Goal: Find contact information: Find contact information

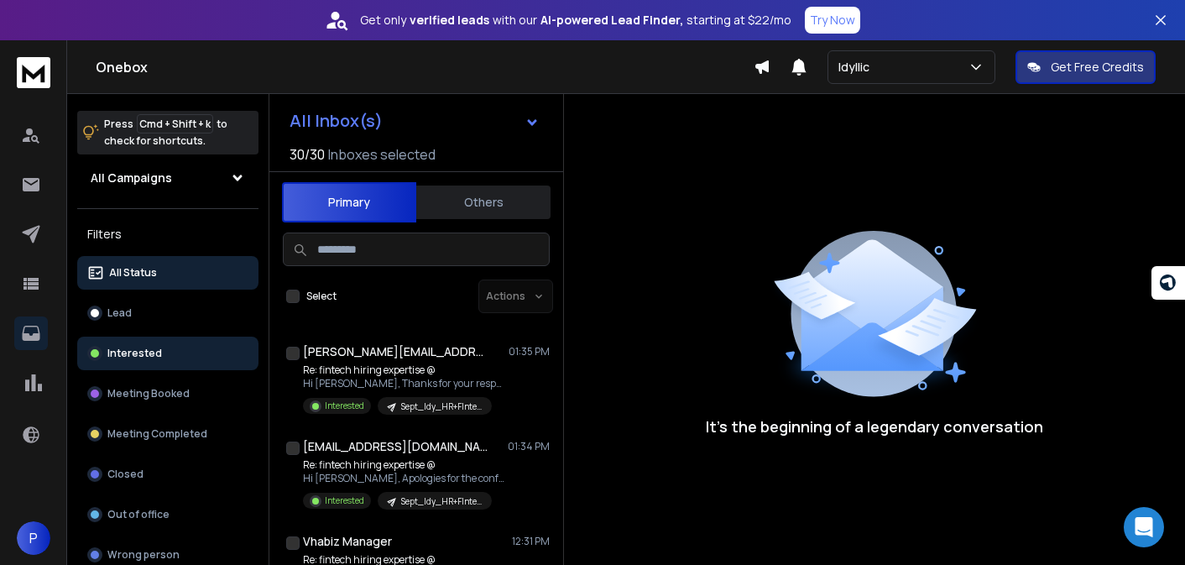
click at [189, 350] on button "Interested" at bounding box center [167, 353] width 181 height 34
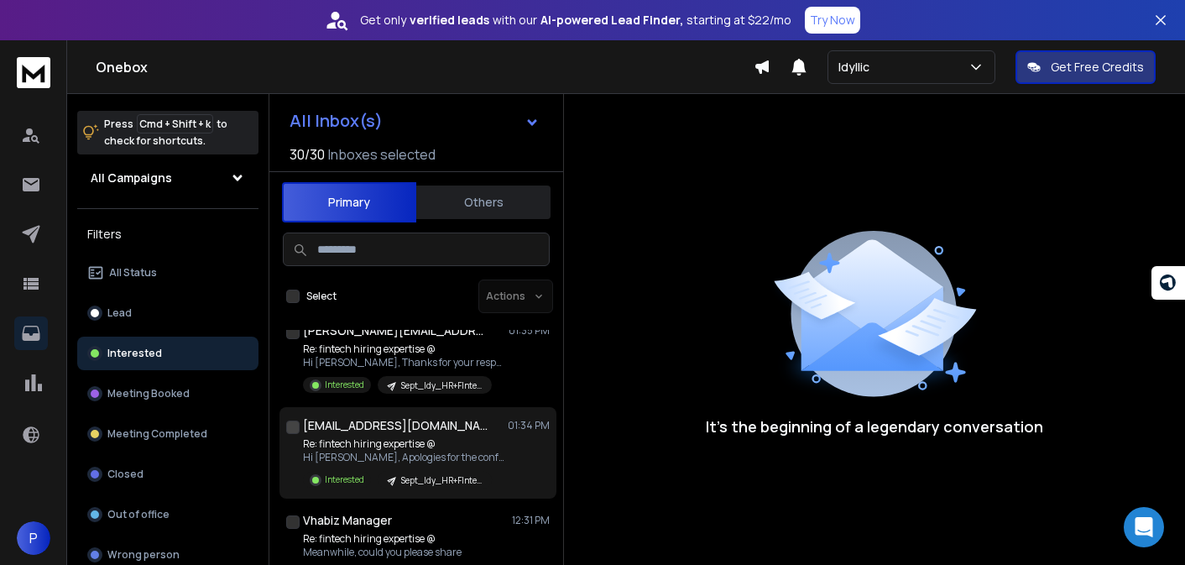
scroll to position [3, 0]
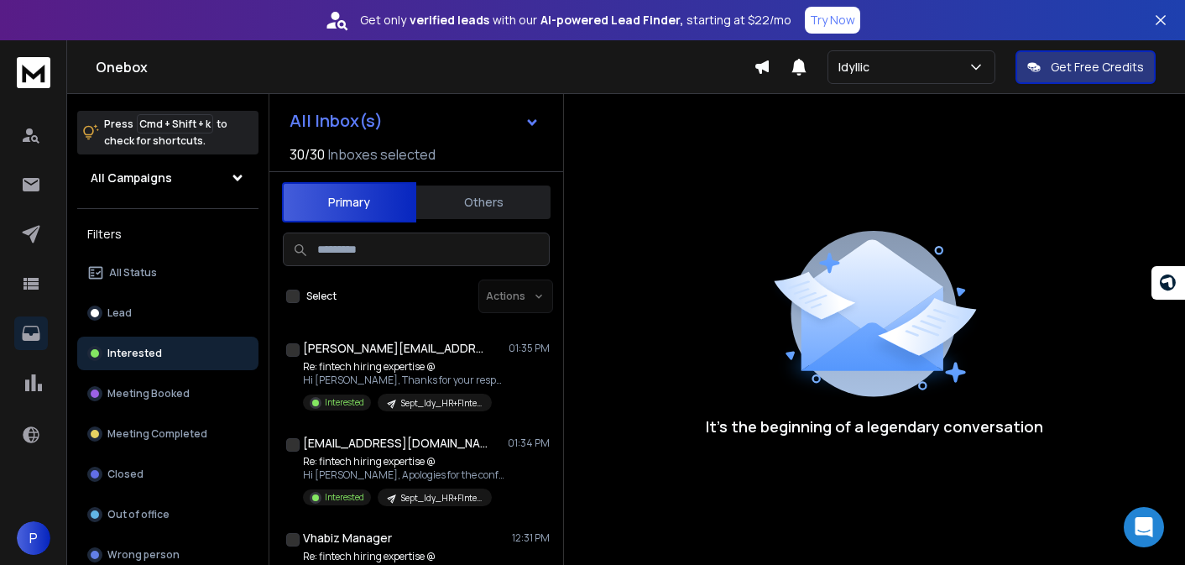
click at [454, 202] on button "Others" at bounding box center [483, 202] width 134 height 37
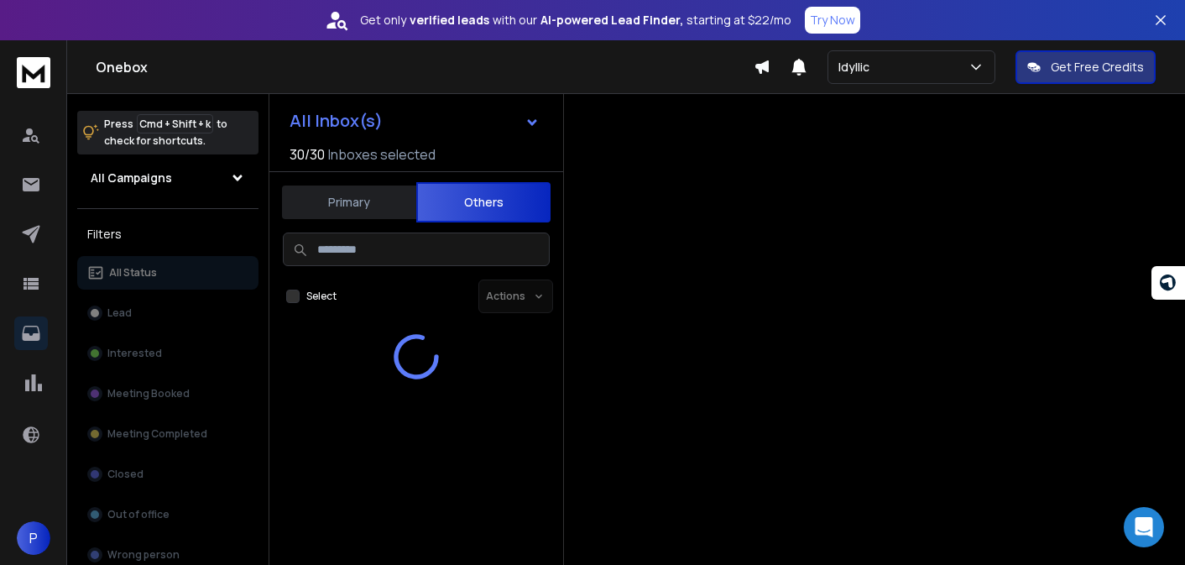
click at [361, 198] on button "Primary" at bounding box center [349, 202] width 134 height 37
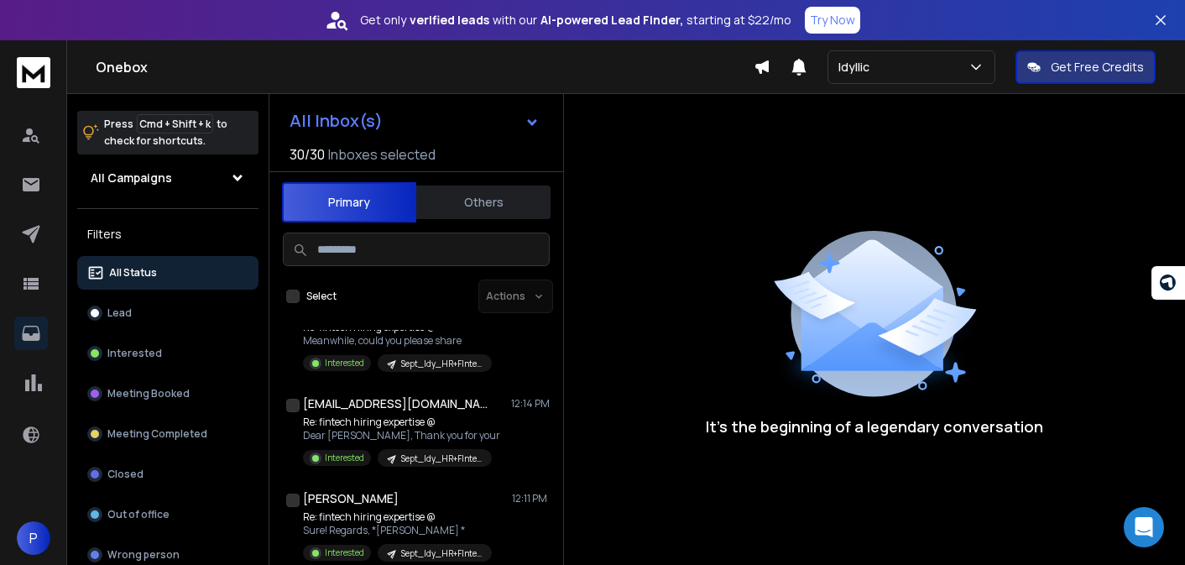
scroll to position [78, 0]
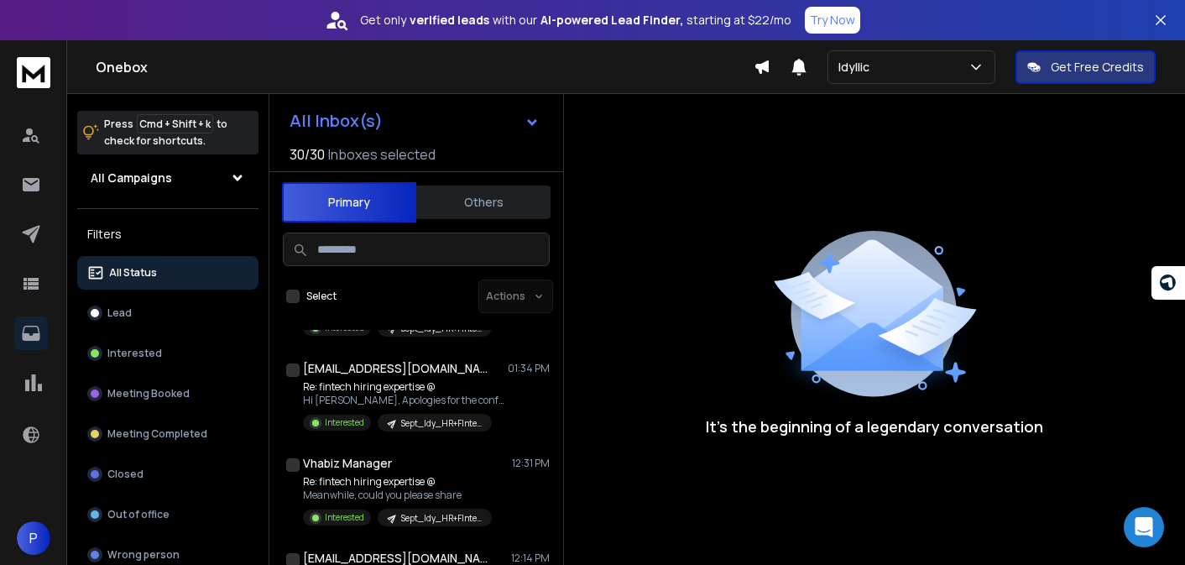
click at [435, 241] on input at bounding box center [416, 249] width 267 height 34
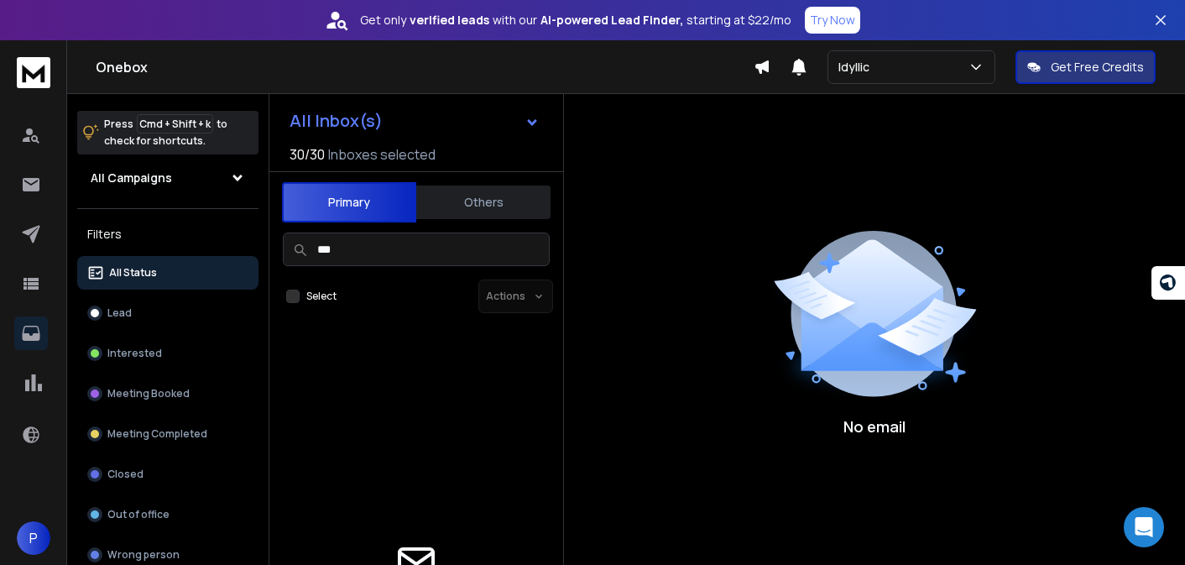
scroll to position [6, 0]
type input "*"
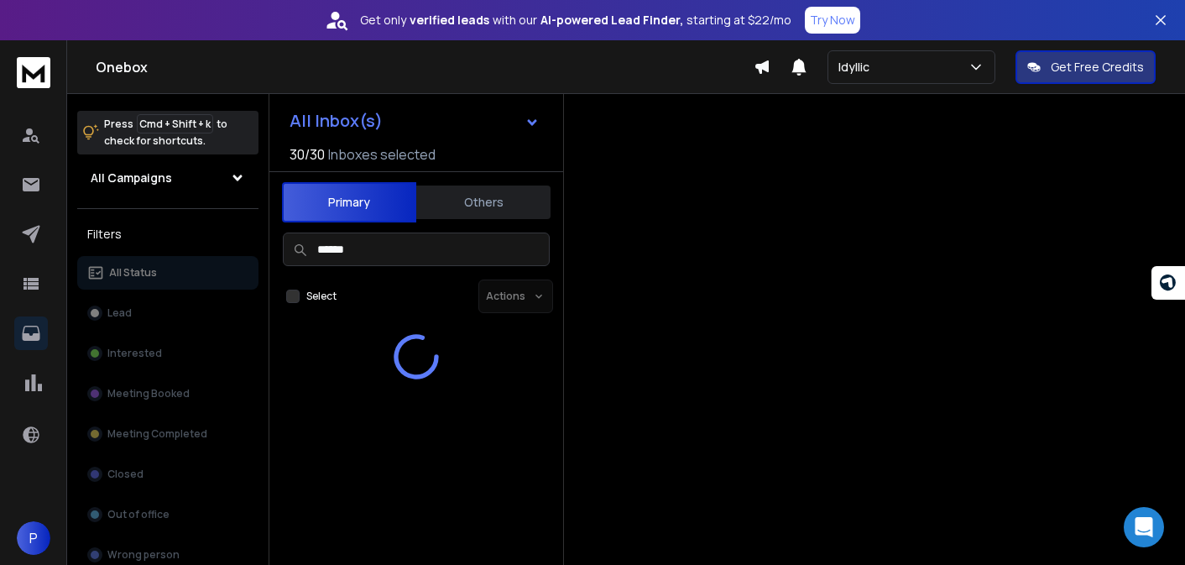
scroll to position [0, 0]
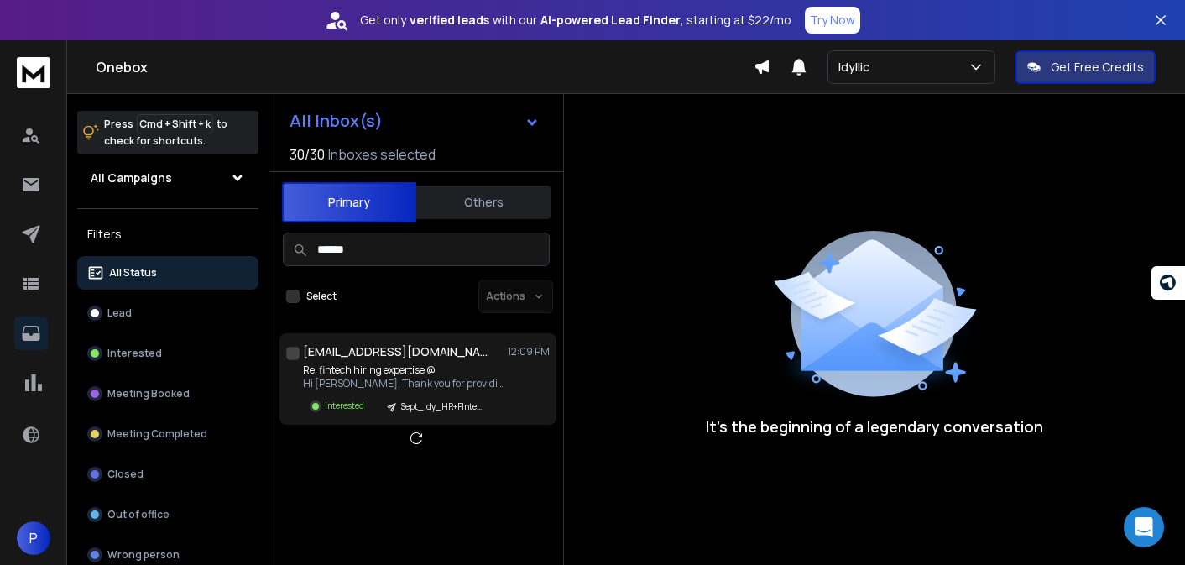
type input "******"
click at [448, 366] on p "Re: fintech hiring expertise @" at bounding box center [403, 369] width 201 height 13
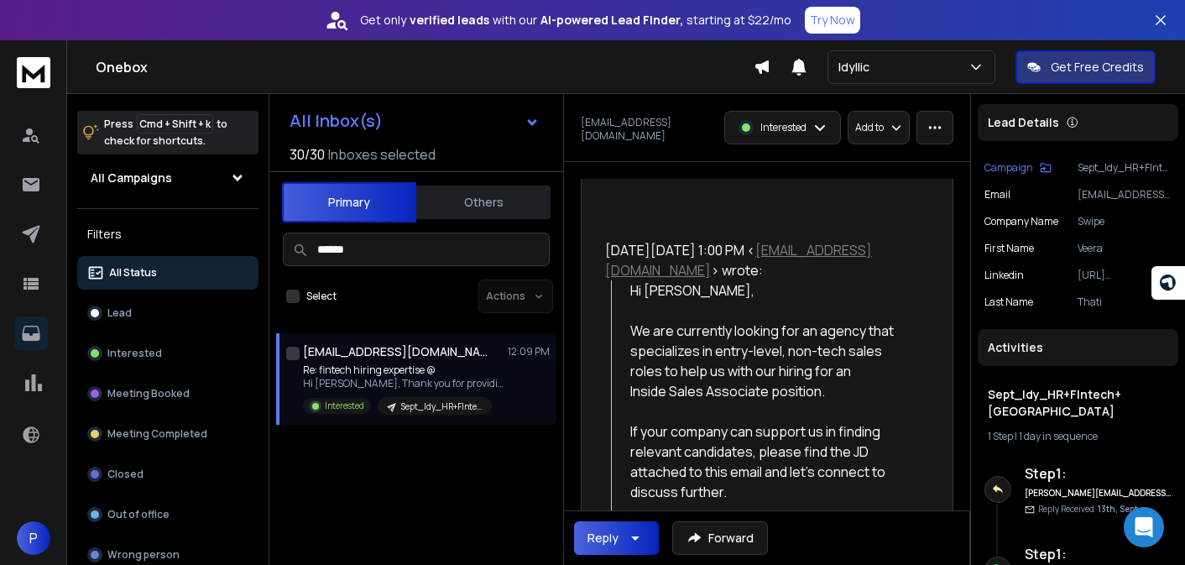
scroll to position [436, 0]
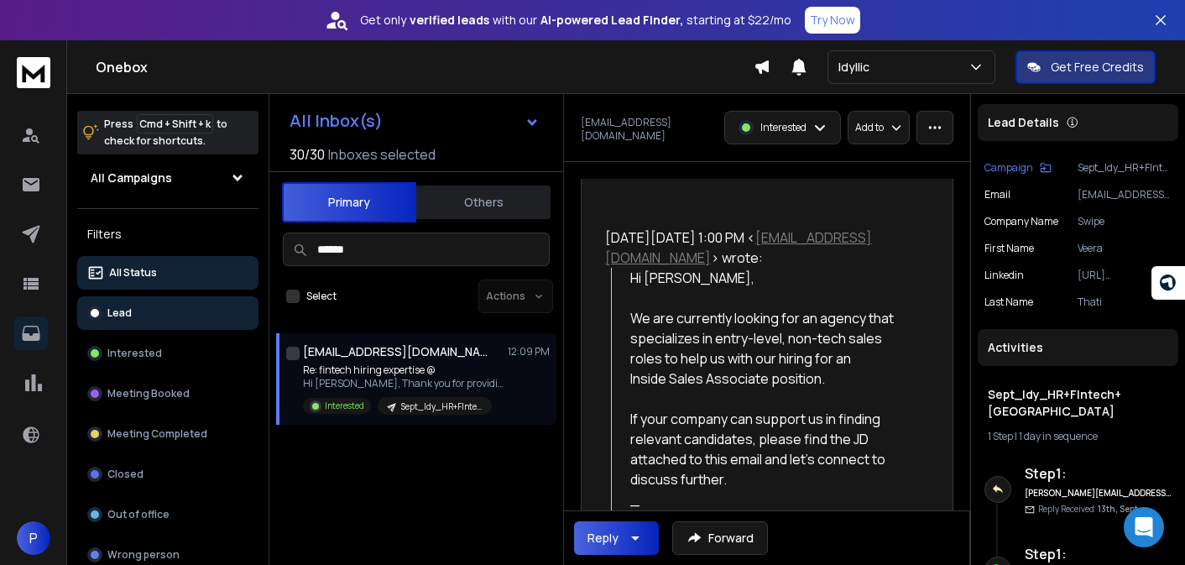
click at [136, 326] on button "Lead" at bounding box center [167, 313] width 181 height 34
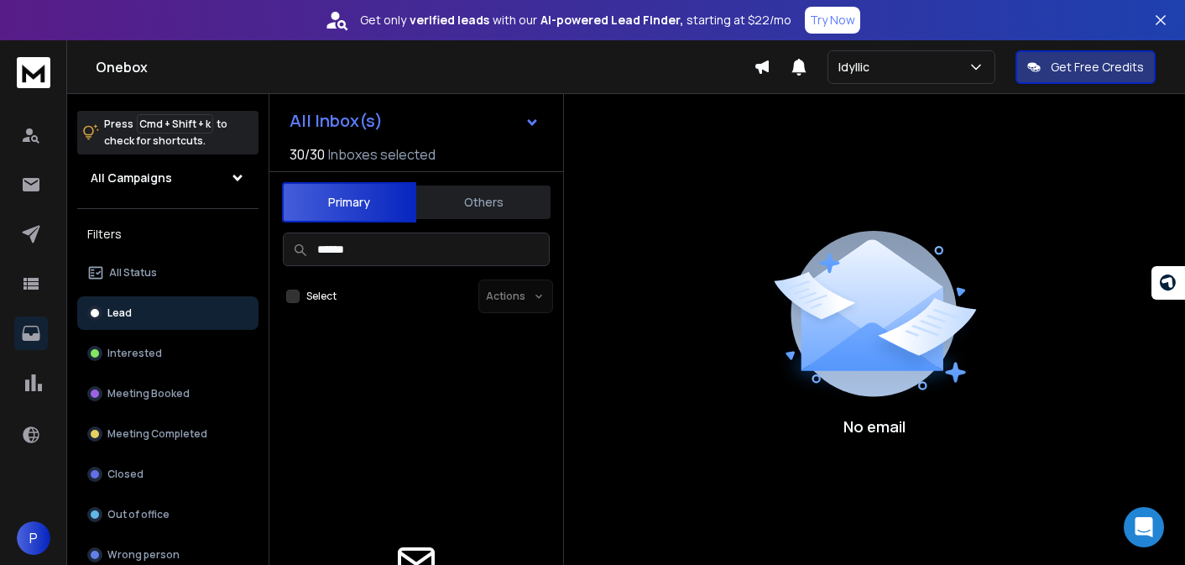
click at [458, 207] on button "Others" at bounding box center [483, 202] width 134 height 37
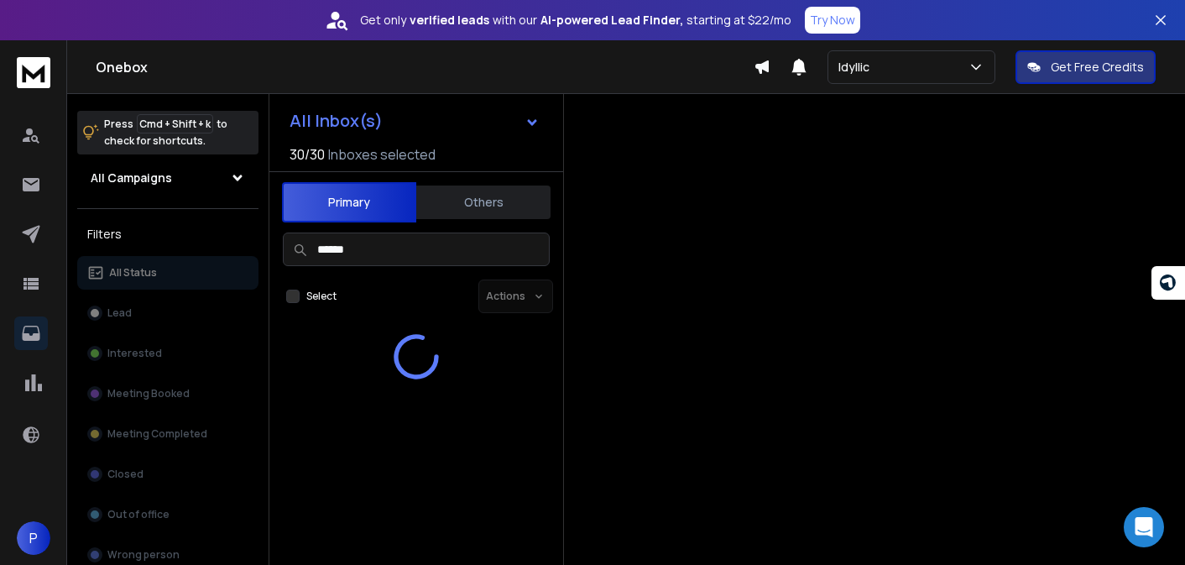
click at [367, 211] on button "Primary" at bounding box center [349, 202] width 134 height 40
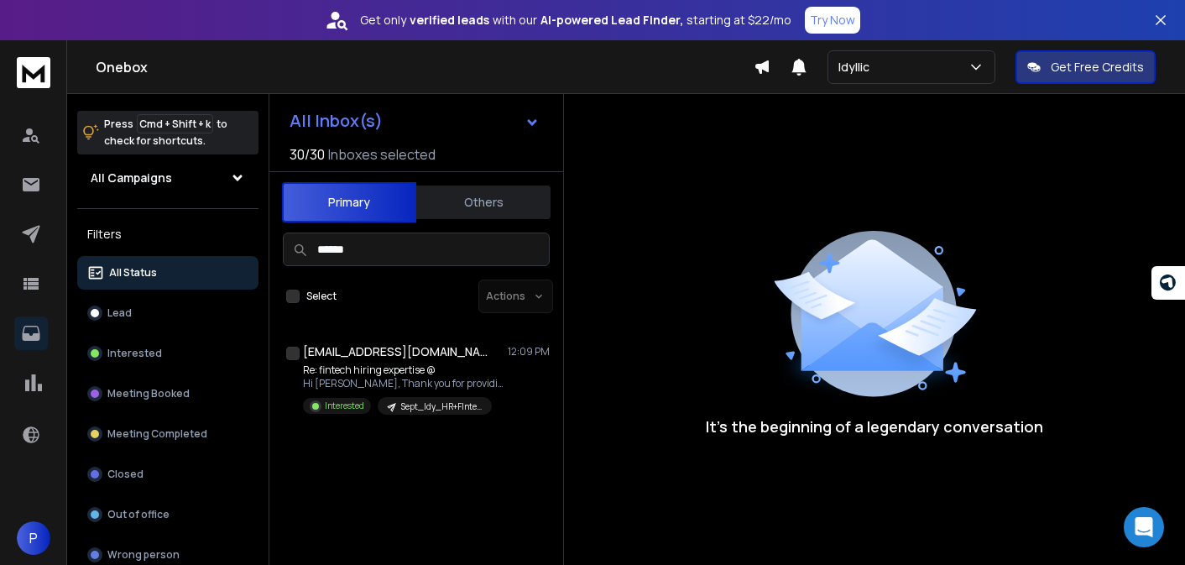
click at [378, 258] on input "******" at bounding box center [416, 249] width 267 height 34
click at [131, 347] on p "Interested" at bounding box center [134, 352] width 55 height 13
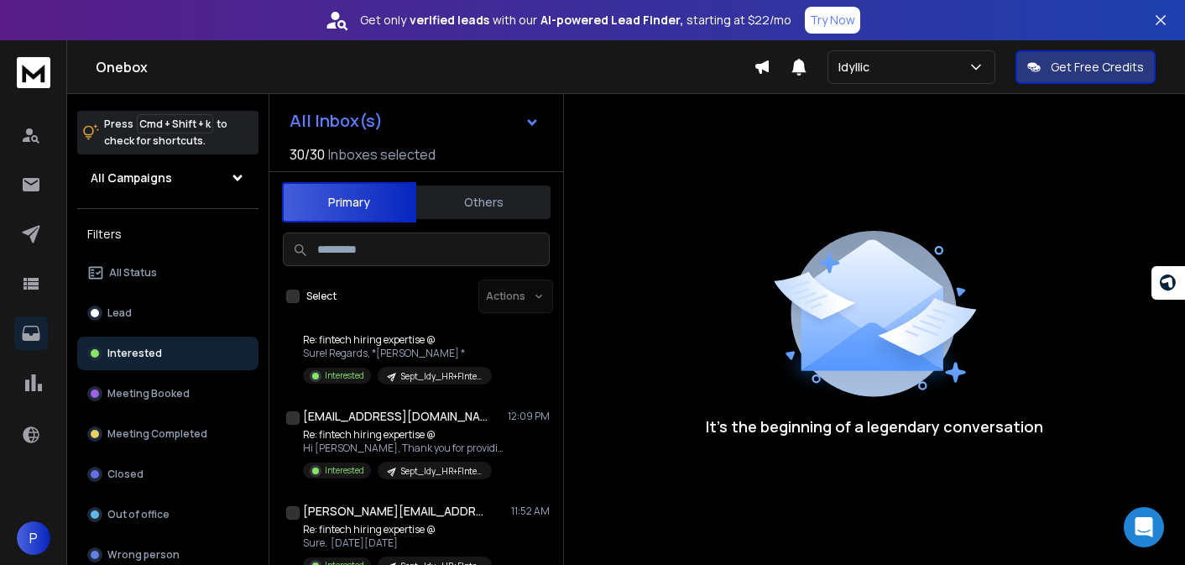
scroll to position [433, 0]
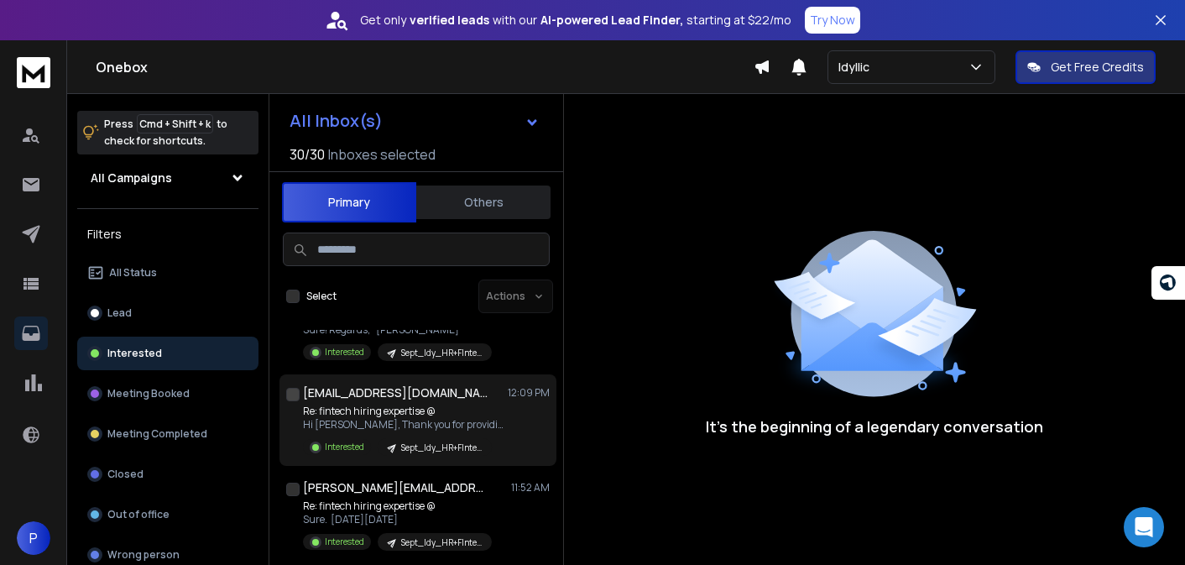
click at [461, 419] on p "Hi [PERSON_NAME], Thank you for providing" at bounding box center [403, 424] width 201 height 13
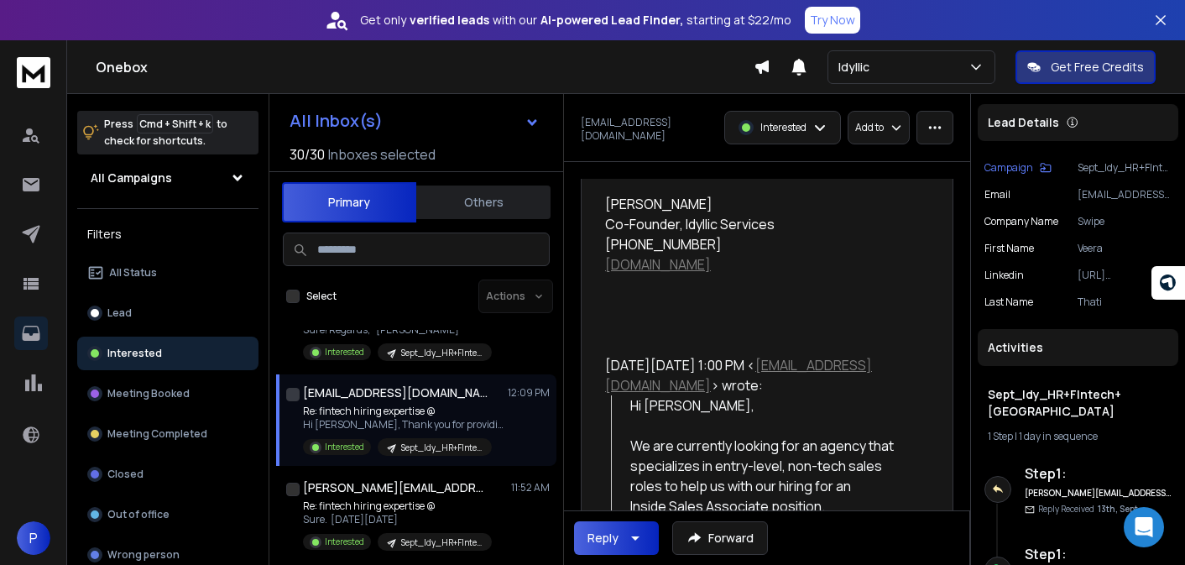
scroll to position [363, 0]
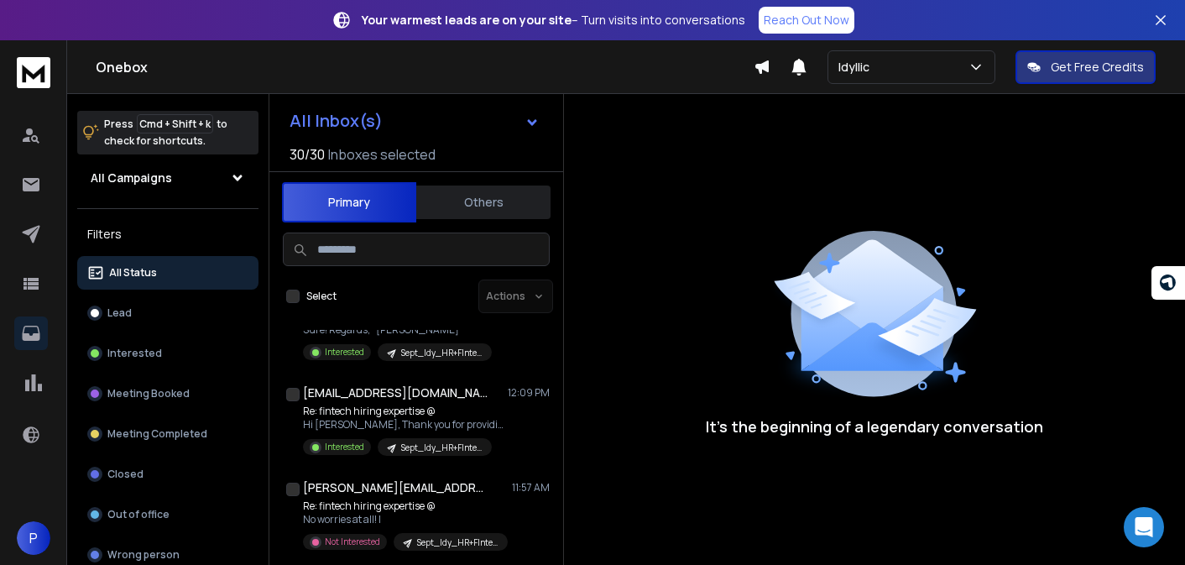
scroll to position [434, 0]
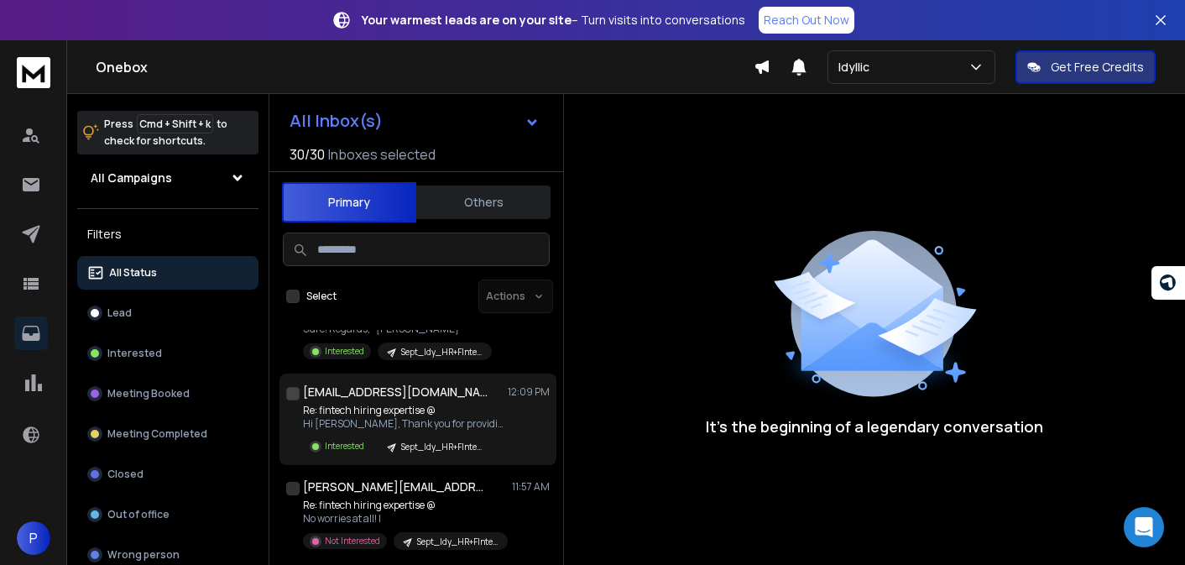
click at [469, 399] on div "narayana@getswipe.in 12:09 PM" at bounding box center [426, 391] width 247 height 17
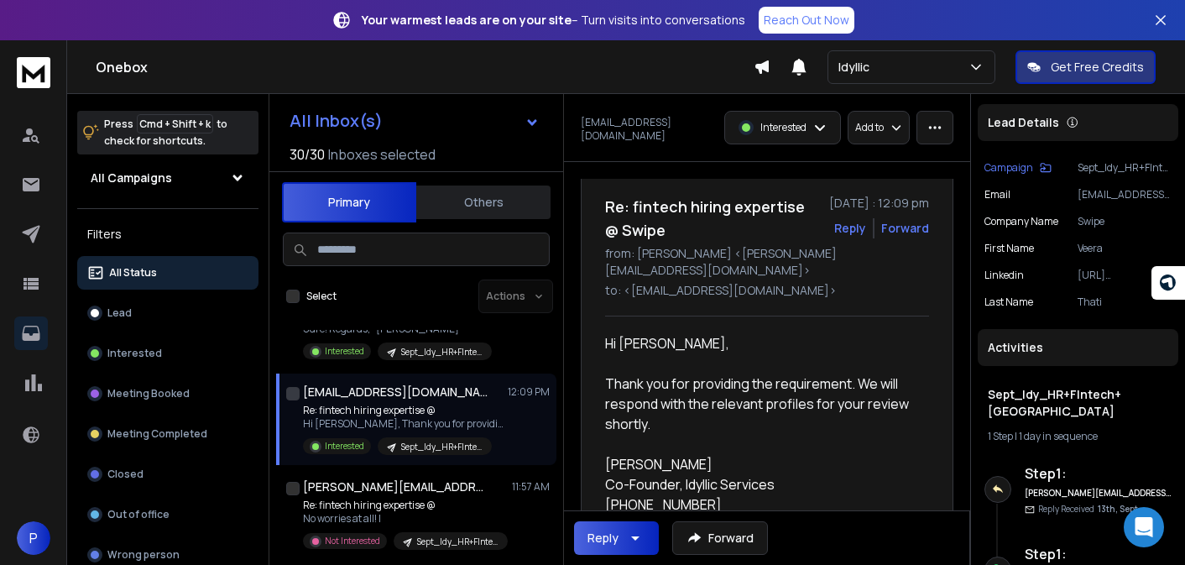
scroll to position [23, 0]
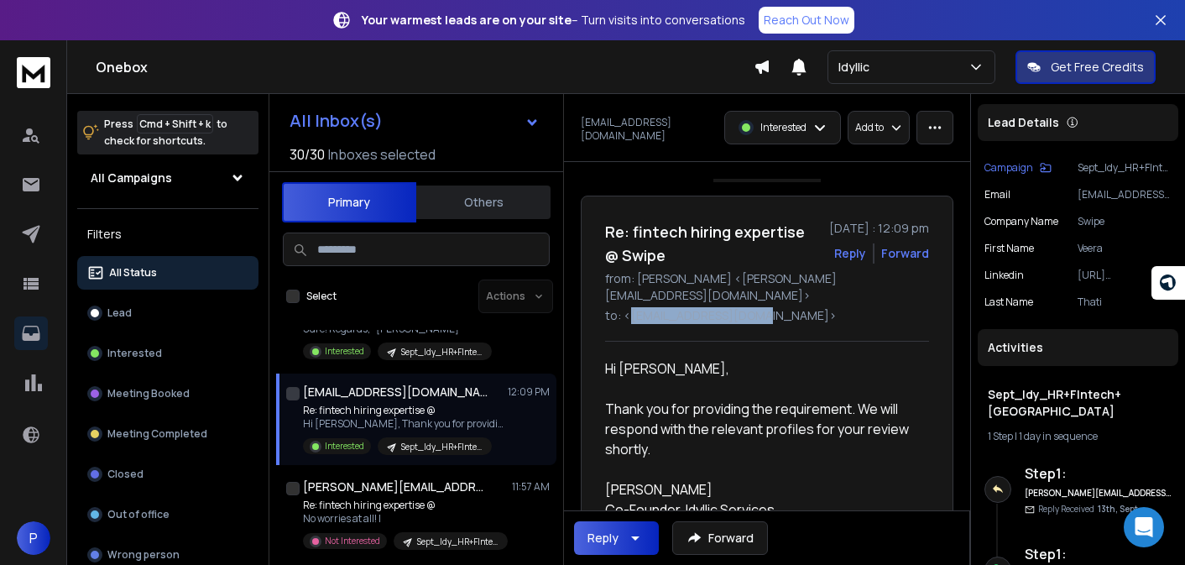
drag, startPoint x: 631, startPoint y: 300, endPoint x: 753, endPoint y: 302, distance: 121.7
click at [753, 307] on p "to: <narayana@getswipe.in>" at bounding box center [767, 315] width 324 height 17
copy p "[EMAIL_ADDRESS][DOMAIN_NAME]"
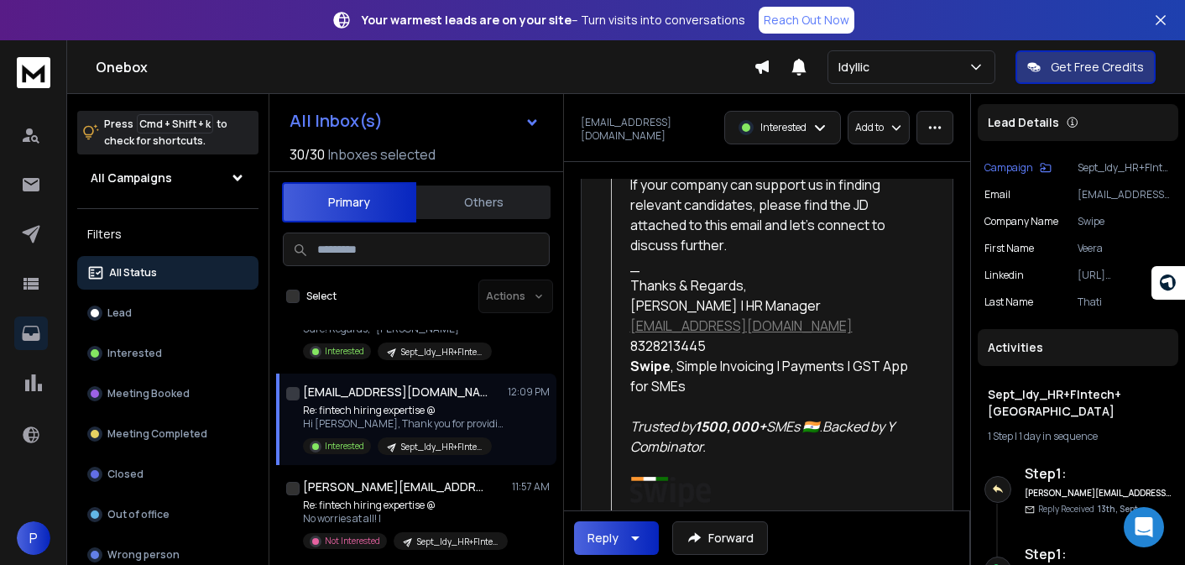
scroll to position [681, 0]
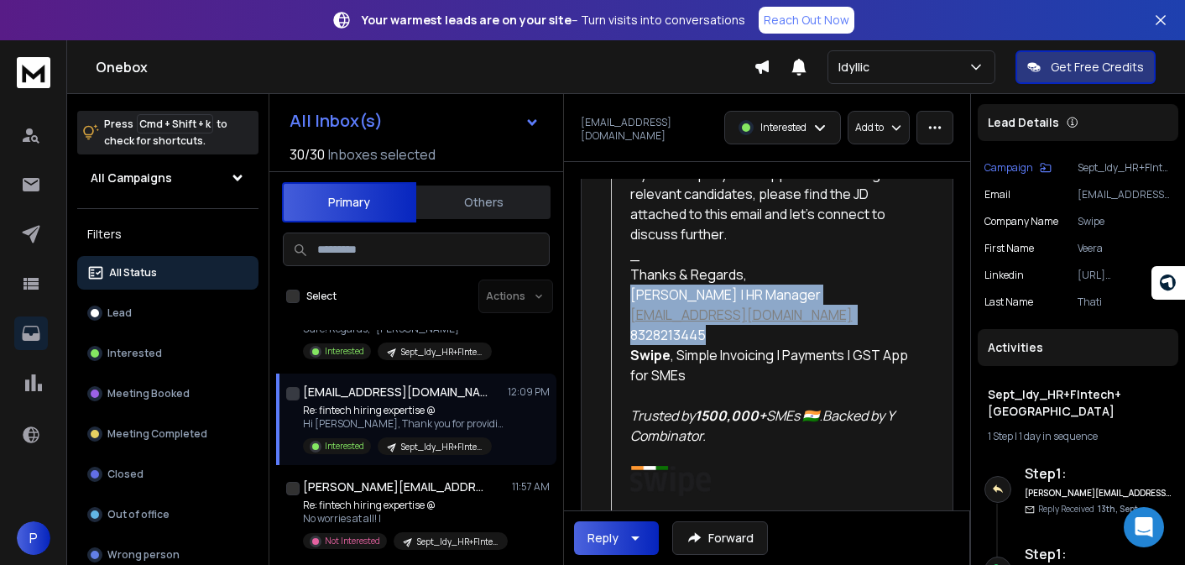
drag, startPoint x: 632, startPoint y: 276, endPoint x: 814, endPoint y: 320, distance: 187.2
click at [814, 320] on div "Thanks & Regards, Veera Narayana | HR Manager narayana@getswipe.in 8328213445 S…" at bounding box center [773, 400] width 286 height 272
copy div "Veera Narayana | HR Manager narayana@getswipe.in 8328213445"
